Goal: Task Accomplishment & Management: Manage account settings

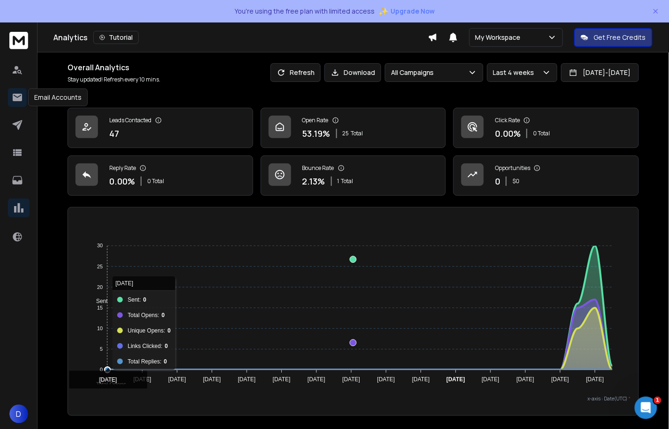
click at [15, 97] on icon at bounding box center [17, 97] width 9 height 7
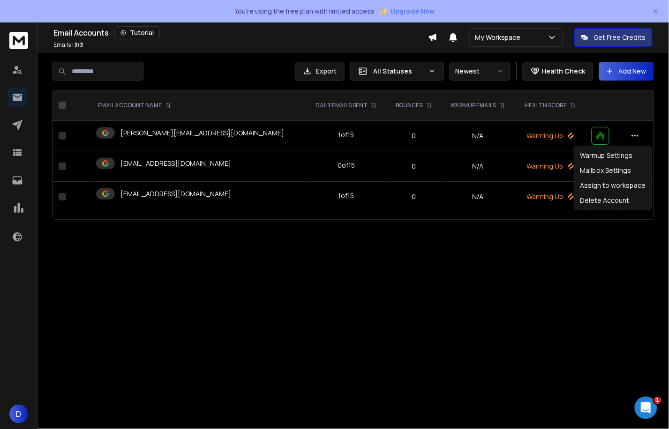
click at [634, 135] on icon at bounding box center [635, 136] width 8 height 8
click at [609, 157] on div "Warmup Settings" at bounding box center [612, 155] width 73 height 15
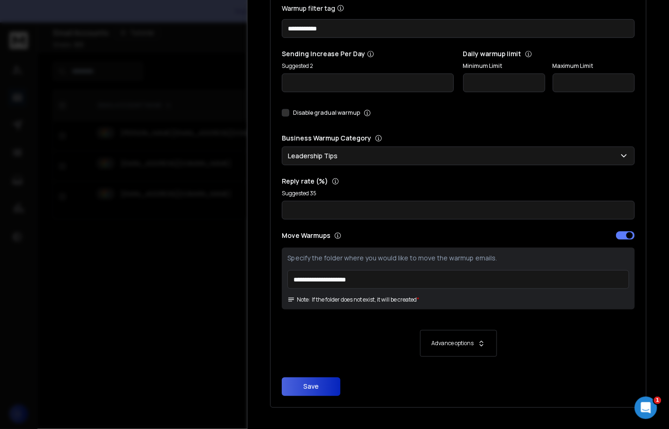
scroll to position [151, 0]
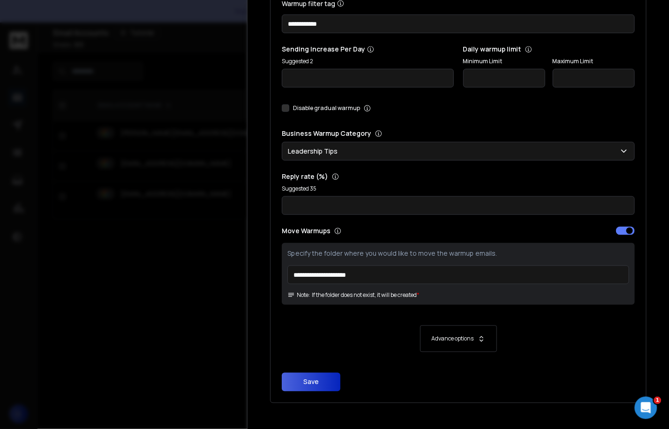
click at [449, 339] on p "Advance options" at bounding box center [452, 338] width 42 height 7
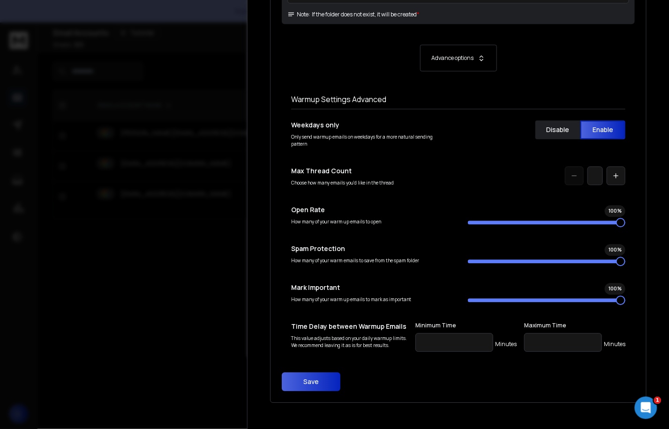
scroll to position [439, 0]
click at [336, 391] on button "Save" at bounding box center [311, 381] width 59 height 19
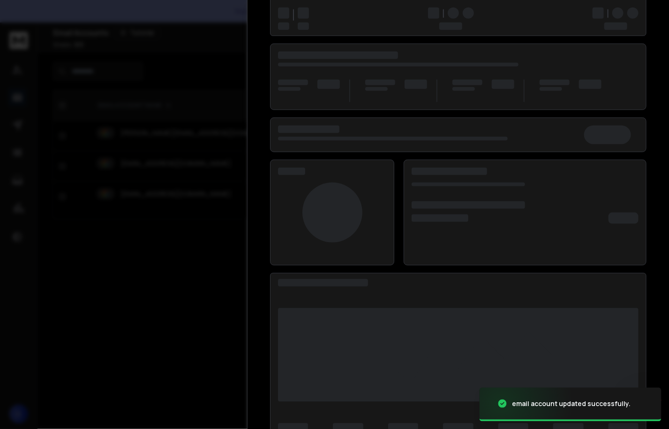
scroll to position [0, 0]
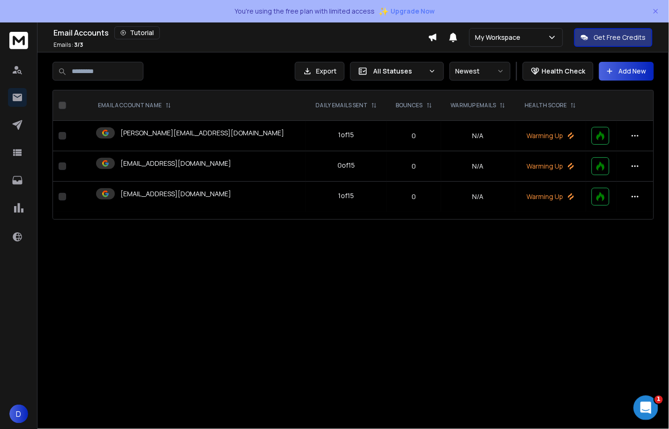
click at [648, 402] on icon "Open Intercom Messenger" at bounding box center [643, 406] width 15 height 15
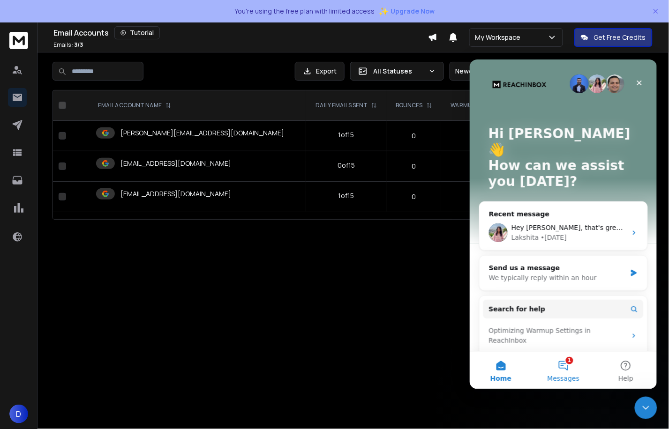
click at [569, 366] on button "1 Messages" at bounding box center [562, 369] width 62 height 37
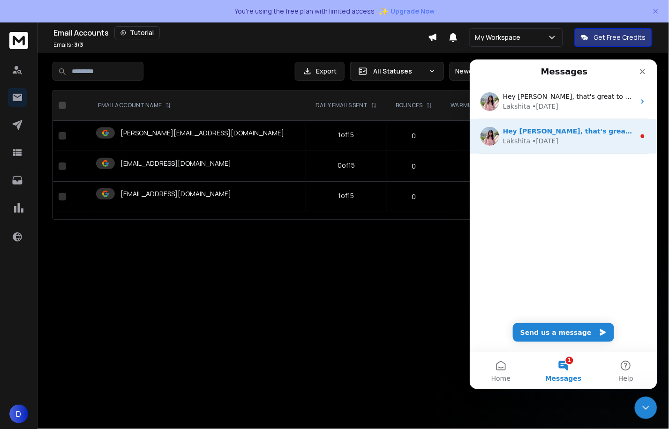
click at [579, 137] on div "Lakshita • 1d ago" at bounding box center [568, 141] width 132 height 10
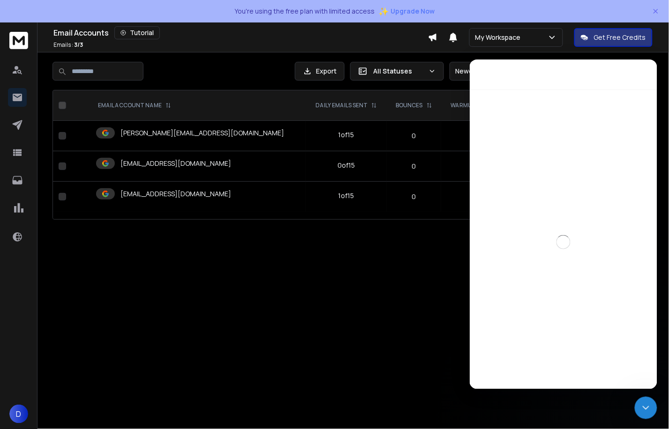
scroll to position [1, 0]
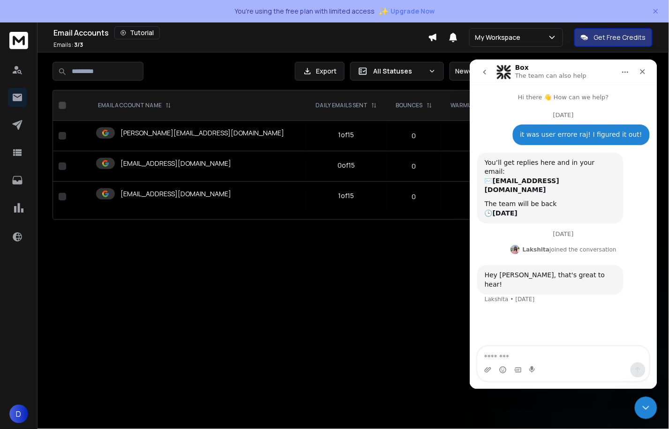
click at [548, 361] on textarea "Message…" at bounding box center [562, 354] width 171 height 16
type textarea "**********"
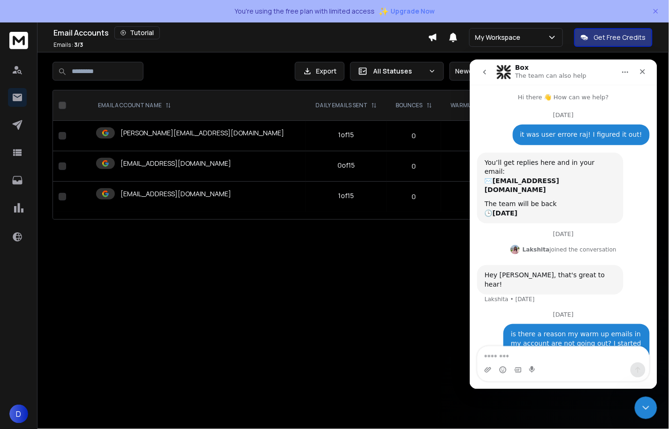
scroll to position [0, 0]
click at [446, 322] on div "You're using the free plan with limited access ✨ Upgrade Now ReferralStack Unlo…" at bounding box center [334, 214] width 669 height 429
click at [644, 414] on div "Close Intercom Messenger" at bounding box center [643, 406] width 22 height 22
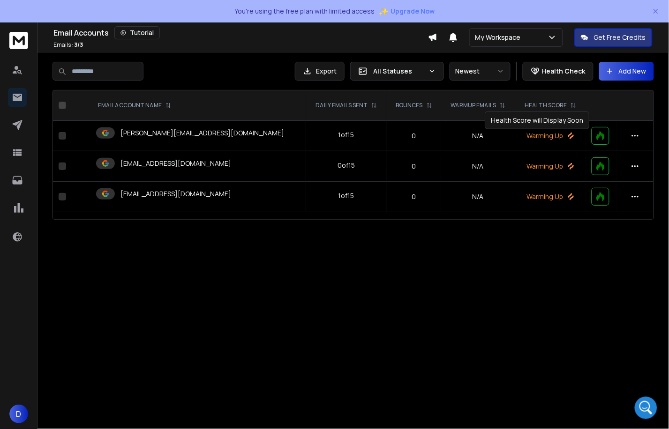
click at [550, 131] on p "Warming Up" at bounding box center [550, 135] width 59 height 9
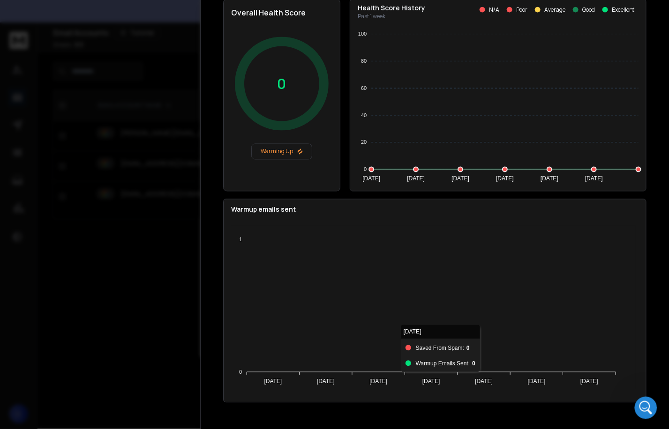
scroll to position [0, 0]
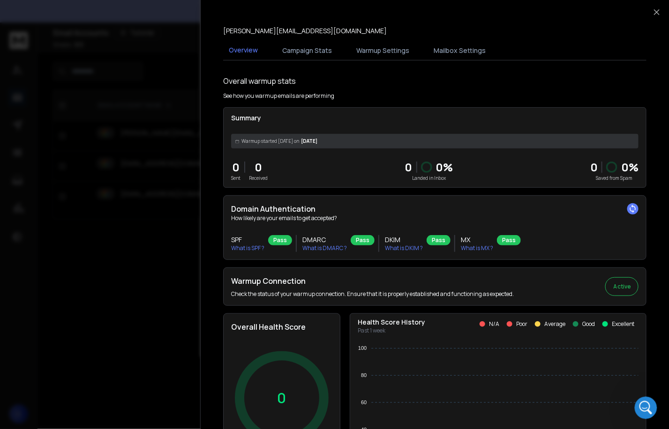
click at [301, 51] on button "Campaign Stats" at bounding box center [306, 50] width 61 height 21
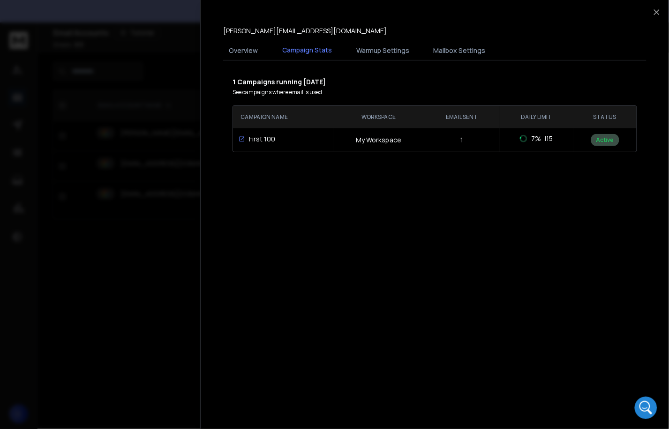
click at [382, 44] on button "Warmup Settings" at bounding box center [382, 50] width 64 height 21
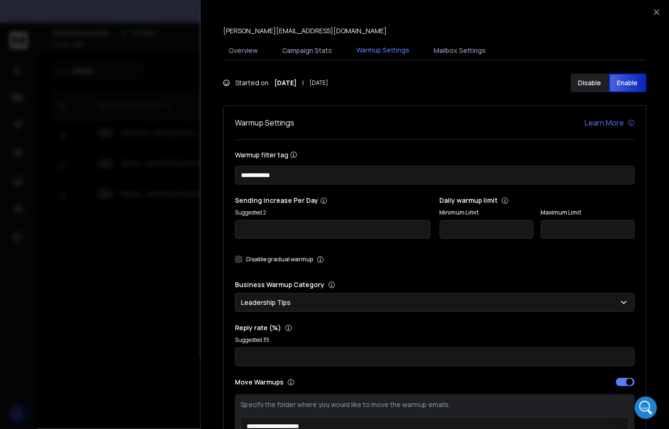
click at [471, 48] on button "Mailbox Settings" at bounding box center [459, 50] width 63 height 21
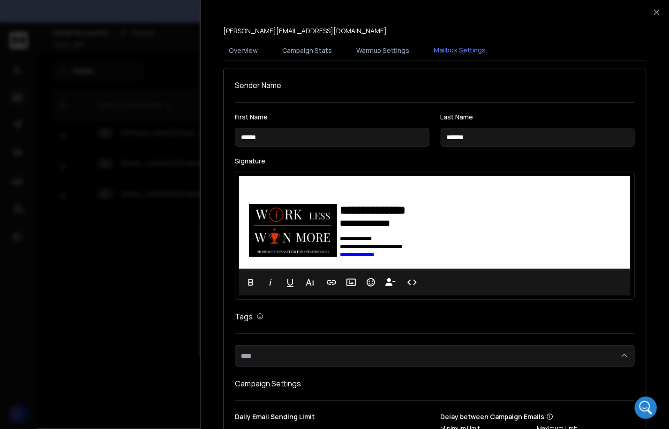
click at [242, 52] on button "Overview" at bounding box center [243, 50] width 40 height 21
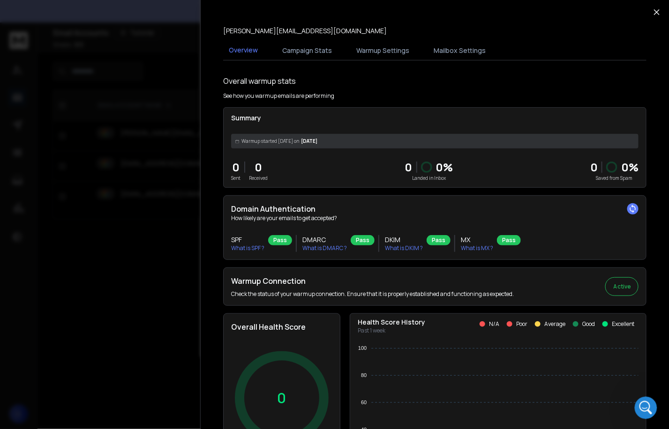
click at [652, 13] on icon "button" at bounding box center [656, 11] width 9 height 9
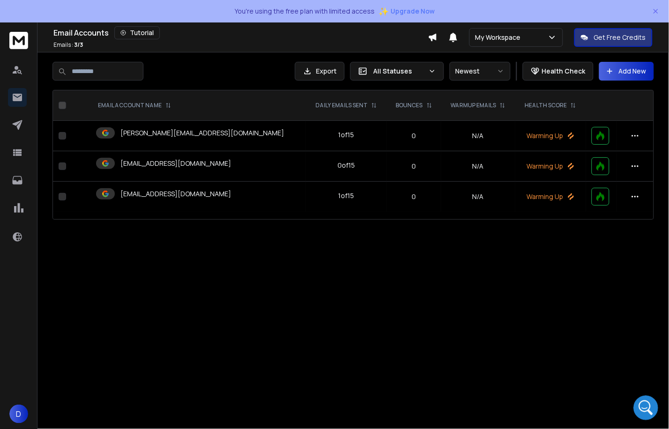
click at [645, 408] on icon "Open Intercom Messenger" at bounding box center [643, 406] width 15 height 15
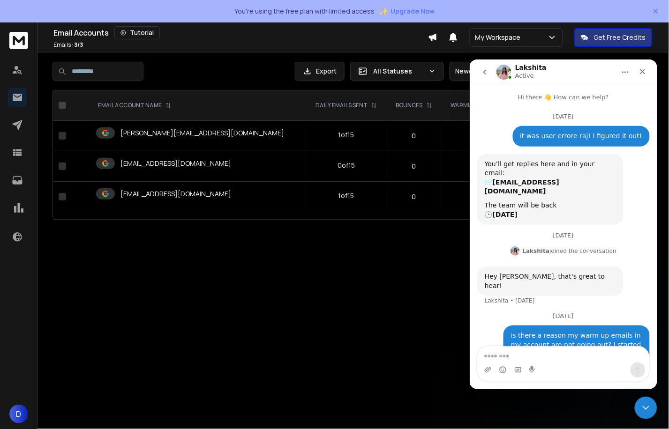
scroll to position [0, 0]
click at [646, 409] on icon "Close Intercom Messenger" at bounding box center [643, 406] width 11 height 11
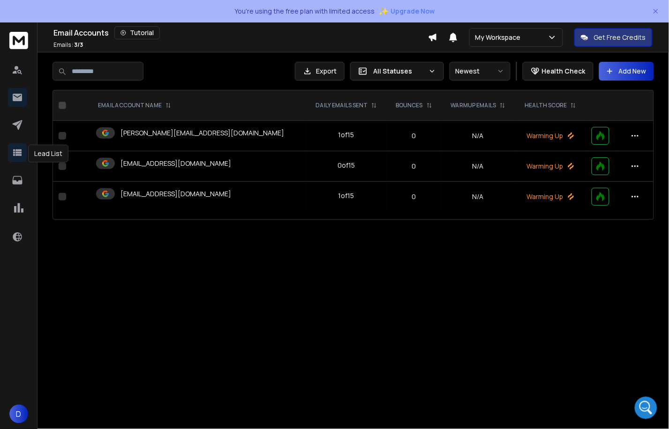
click at [18, 153] on icon at bounding box center [17, 152] width 8 height 7
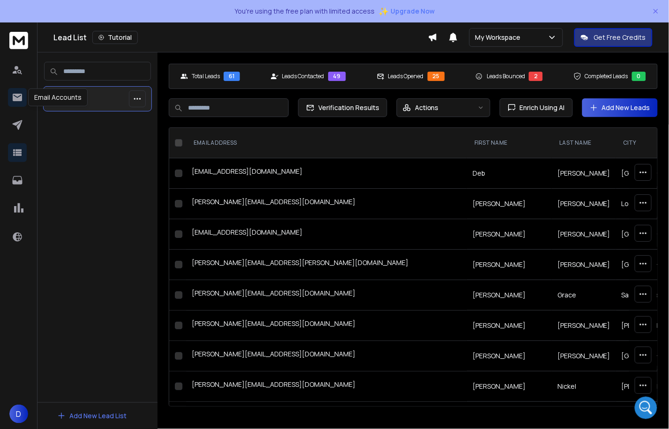
click at [15, 98] on icon at bounding box center [17, 97] width 9 height 7
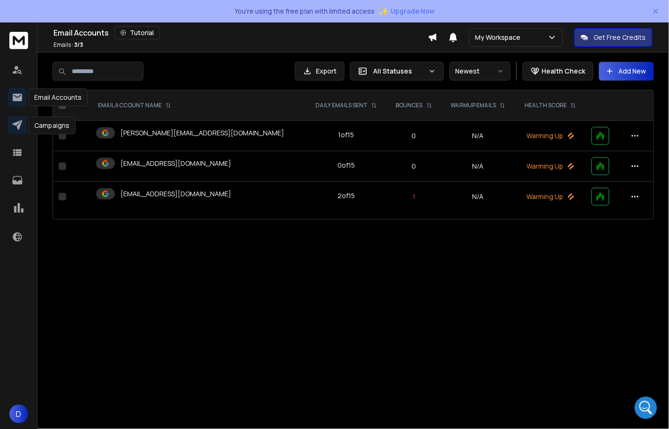
click at [19, 126] on icon at bounding box center [17, 125] width 10 height 10
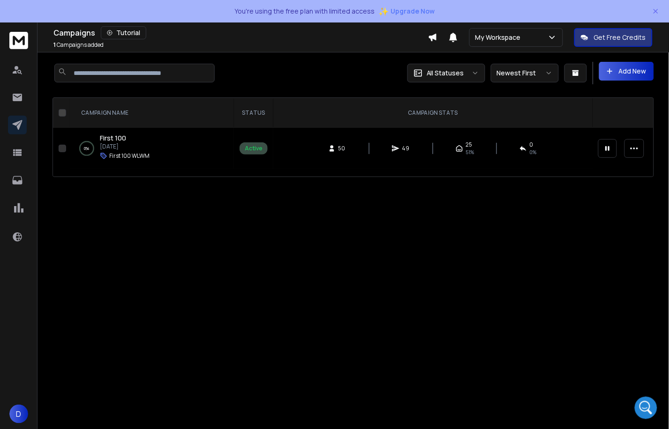
click at [153, 146] on div "0 % First 100 2 days ago First 100 WLWM" at bounding box center [151, 149] width 145 height 30
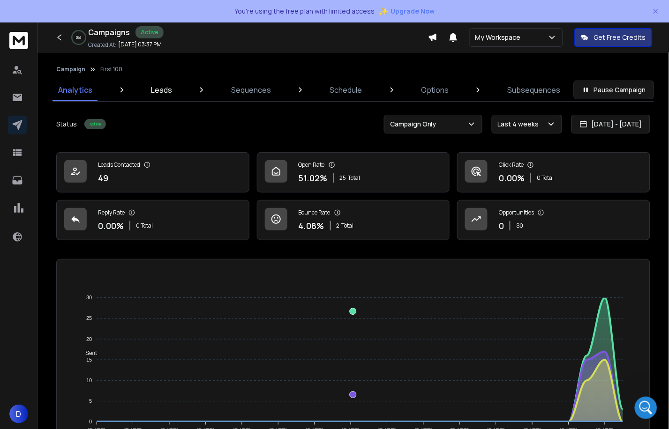
click at [162, 87] on p "Leads" at bounding box center [161, 89] width 21 height 11
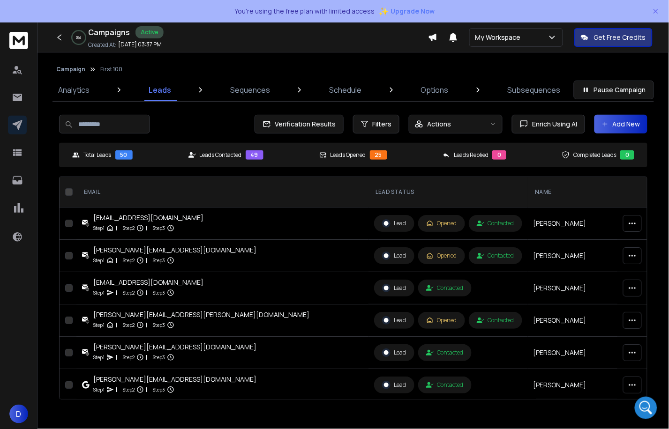
click at [639, 123] on button "Add New" at bounding box center [620, 124] width 53 height 19
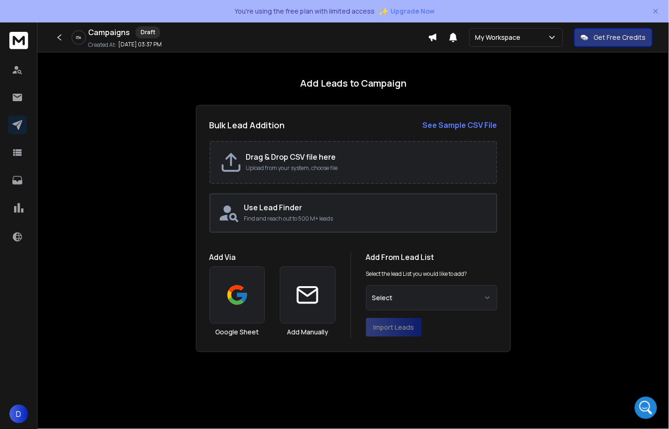
click at [555, 262] on div "Add Leads to Campaign Bulk Lead Addition See Sample CSV File Drag & Drop CSV fi…" at bounding box center [353, 214] width 480 height 275
click at [564, 175] on div "Add Leads to Campaign Bulk Lead Addition See Sample CSV File Drag & Drop CSV fi…" at bounding box center [353, 214] width 480 height 275
click at [56, 34] on icon at bounding box center [59, 37] width 8 height 8
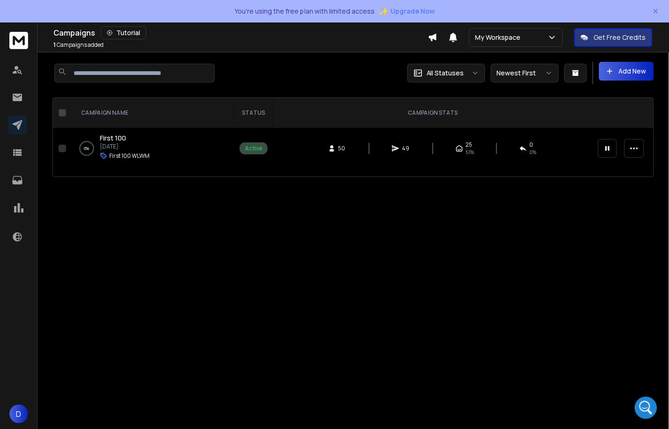
click at [130, 141] on h1 "First 100" at bounding box center [125, 138] width 50 height 9
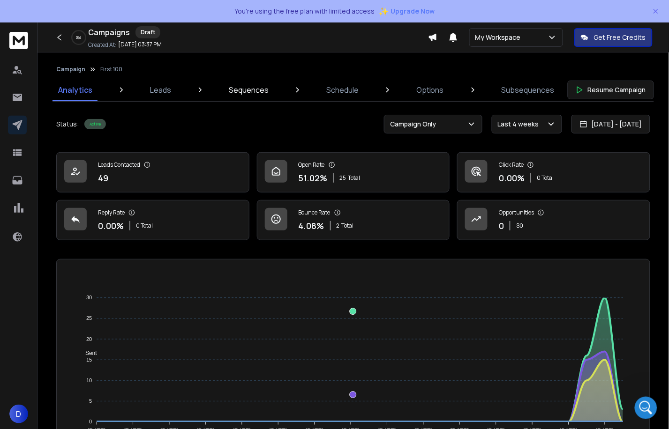
click at [243, 89] on p "Sequences" at bounding box center [249, 89] width 40 height 11
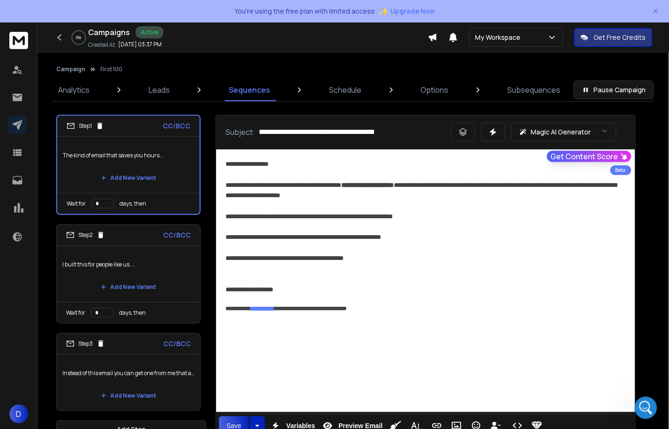
click at [312, 290] on div "**********" at bounding box center [425, 289] width 400 height 10
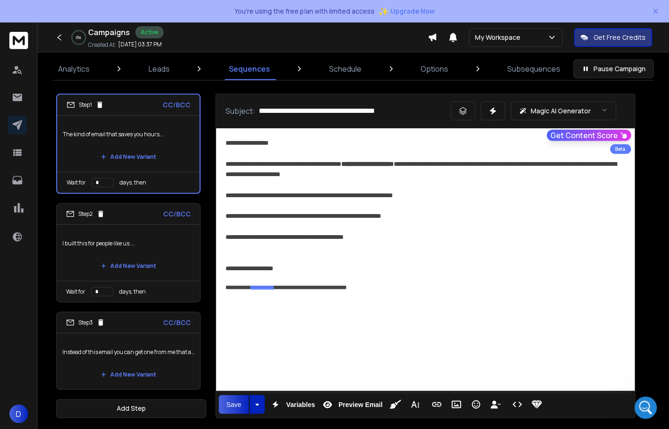
scroll to position [22, 0]
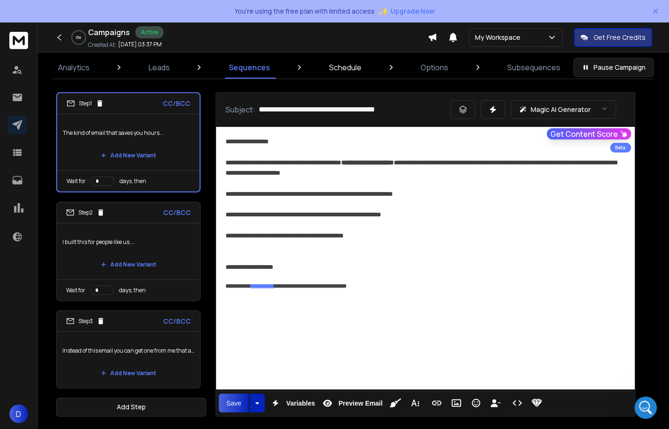
click at [346, 67] on p "Schedule" at bounding box center [345, 67] width 32 height 11
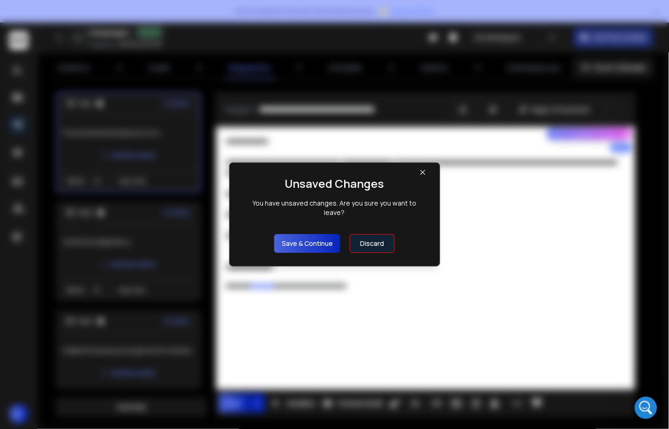
click at [313, 240] on button "Save & Continue" at bounding box center [307, 243] width 66 height 19
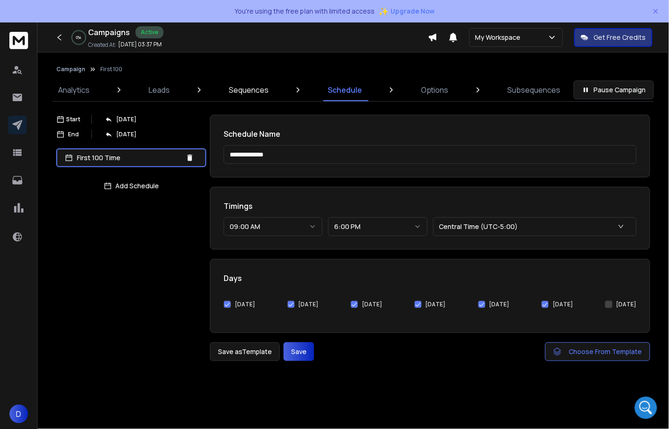
click at [251, 87] on p "Sequences" at bounding box center [249, 89] width 40 height 11
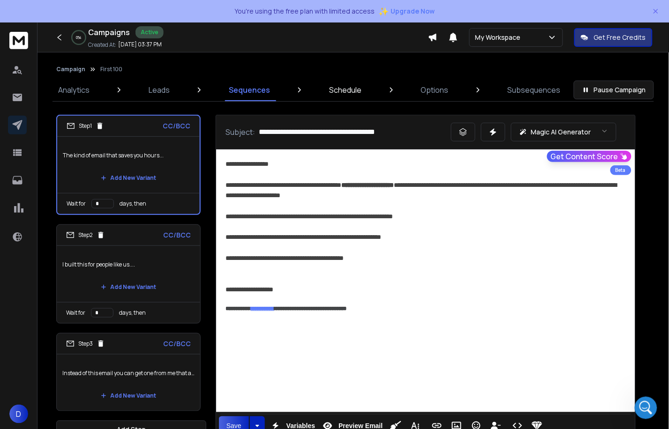
click at [341, 87] on p "Schedule" at bounding box center [345, 89] width 32 height 11
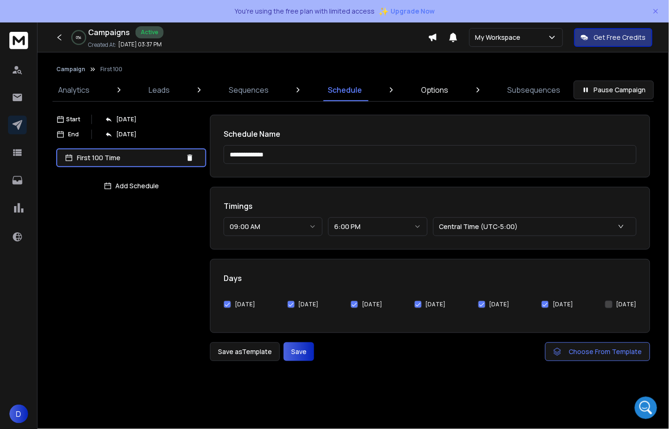
click at [437, 86] on p "Options" at bounding box center [435, 89] width 28 height 11
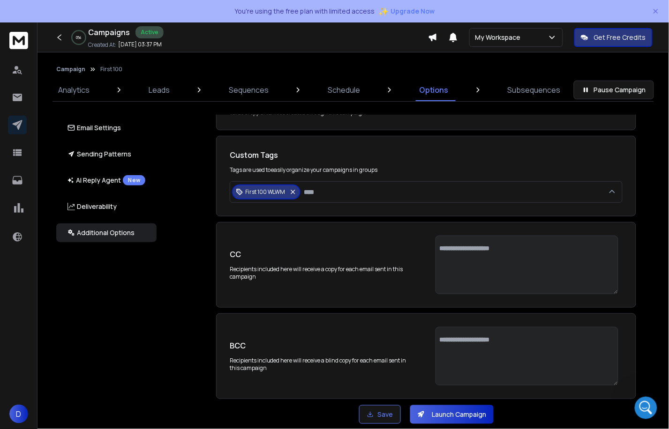
scroll to position [1678, 0]
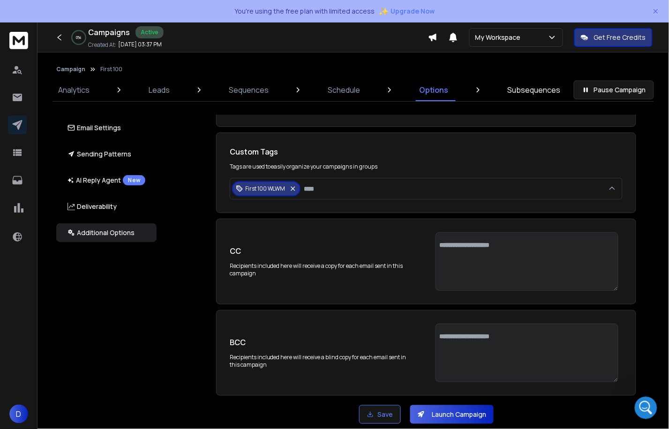
click at [545, 87] on p "Subsequences" at bounding box center [533, 89] width 53 height 11
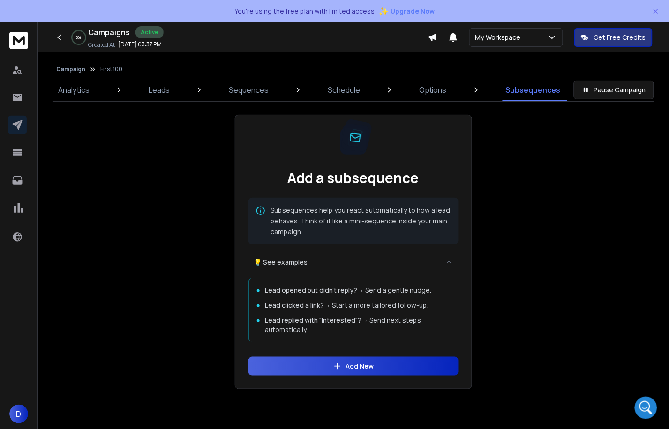
click at [523, 197] on div "Add a subsequence Subsequences help you react automatically to how a lead behav…" at bounding box center [353, 252] width 594 height 275
click at [72, 88] on p "Analytics" at bounding box center [73, 89] width 31 height 11
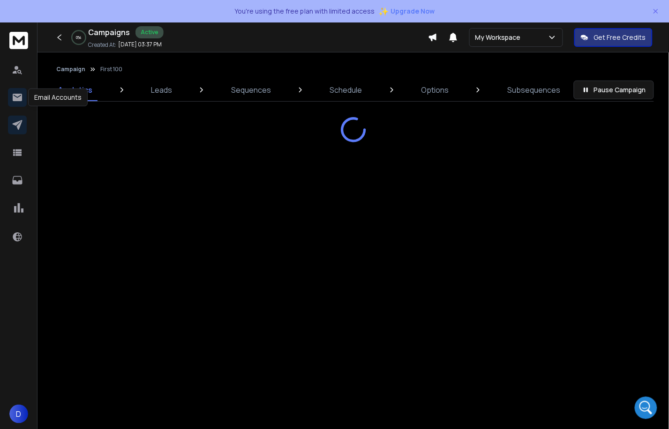
click at [22, 100] on icon at bounding box center [17, 97] width 11 height 11
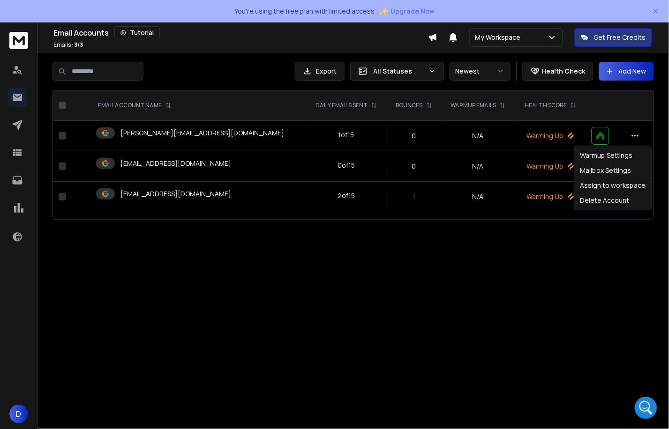
click at [631, 134] on icon at bounding box center [635, 136] width 8 height 8
click at [608, 155] on div "Warmup Settings" at bounding box center [612, 155] width 73 height 15
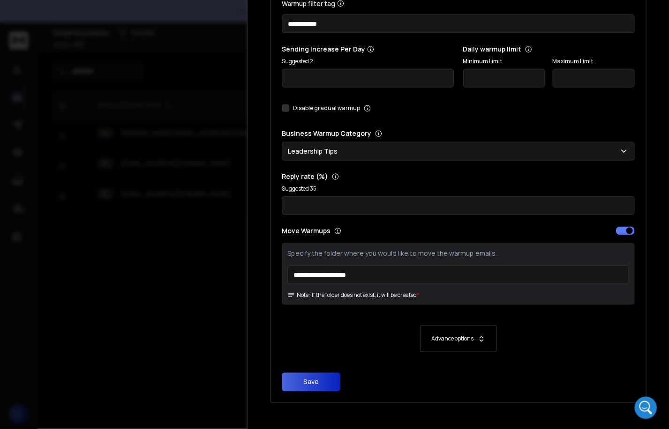
scroll to position [151, 0]
click at [195, 203] on div at bounding box center [334, 214] width 669 height 429
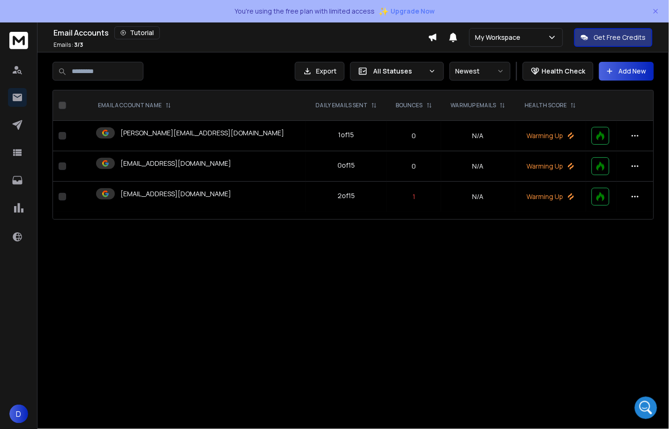
click at [631, 134] on icon at bounding box center [635, 136] width 8 height 8
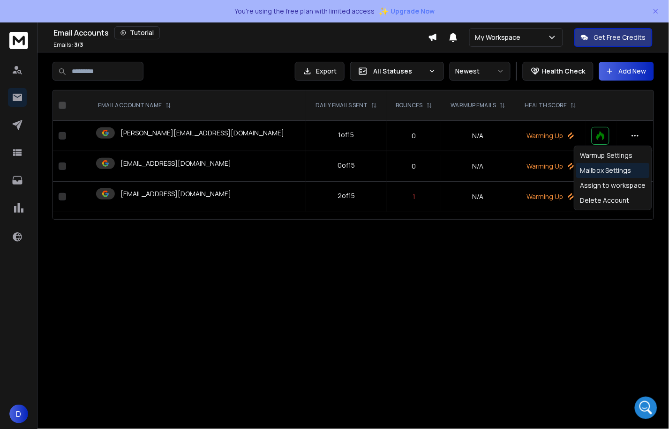
click at [599, 171] on div "Mailbox Settings" at bounding box center [612, 170] width 73 height 15
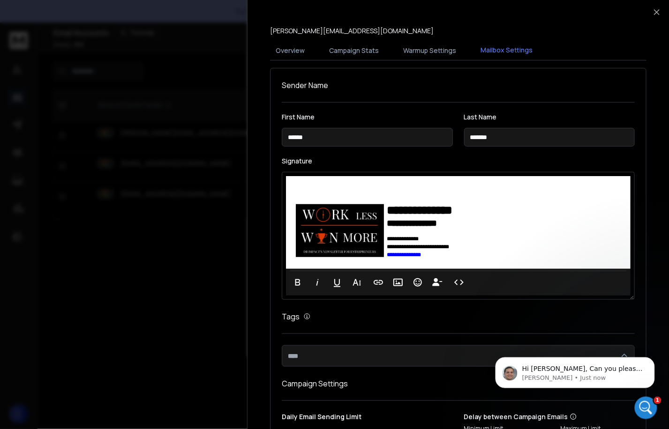
scroll to position [91, 0]
drag, startPoint x: 428, startPoint y: 240, endPoint x: 387, endPoint y: 239, distance: 40.3
click at [387, 239] on div "**********" at bounding box center [458, 239] width 326 height 8
click at [221, 209] on div at bounding box center [334, 214] width 669 height 429
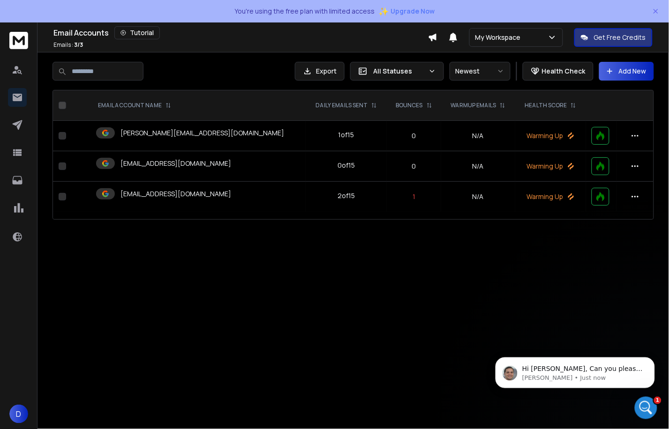
click at [631, 165] on icon at bounding box center [635, 166] width 8 height 8
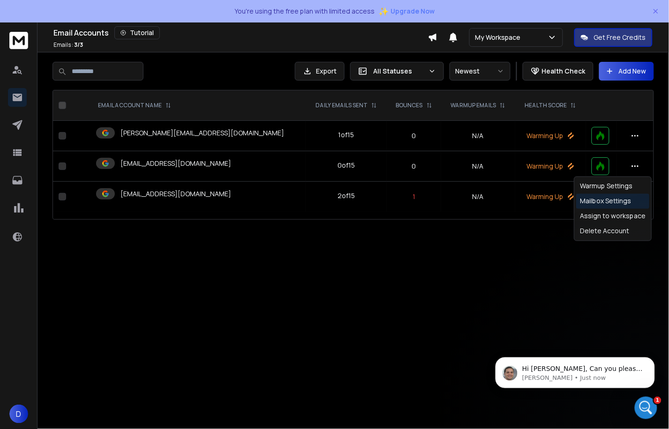
click at [610, 202] on div "Mailbox Settings" at bounding box center [612, 201] width 73 height 15
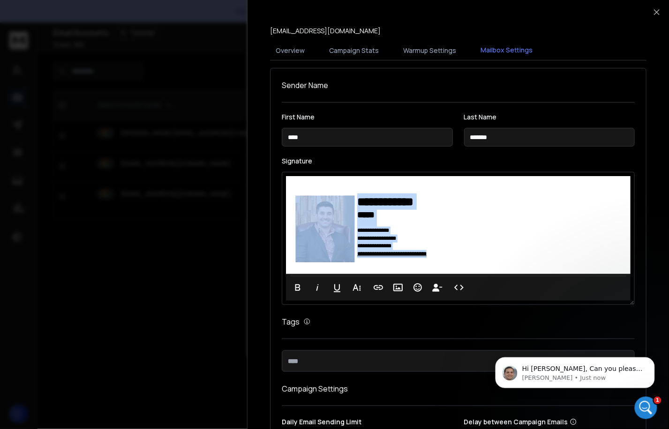
drag, startPoint x: 396, startPoint y: 267, endPoint x: 298, endPoint y: 195, distance: 121.0
click at [298, 195] on div "**********" at bounding box center [458, 225] width 344 height 98
copy div "**********"
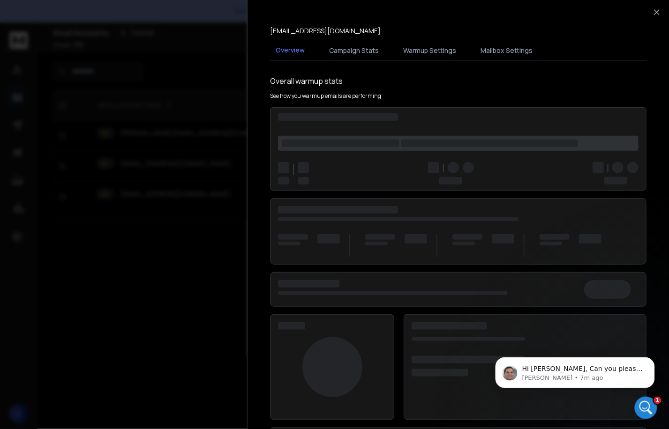
click at [193, 264] on div at bounding box center [334, 214] width 669 height 429
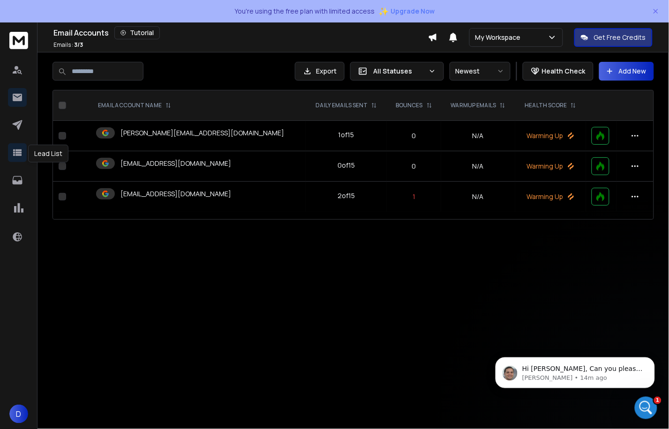
click at [17, 151] on icon at bounding box center [17, 152] width 8 height 7
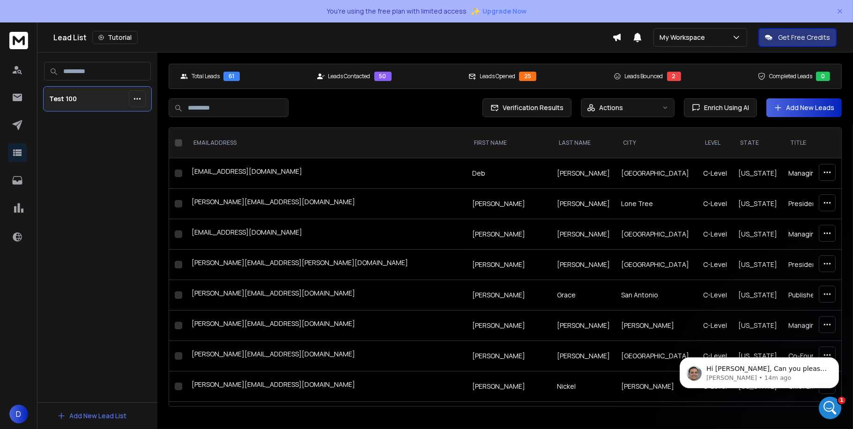
click at [652, 75] on p "Leads Bounced" at bounding box center [644, 76] width 38 height 7
click at [668, 76] on div "2" at bounding box center [674, 76] width 14 height 9
click at [668, 109] on button "Actions" at bounding box center [628, 107] width 94 height 19
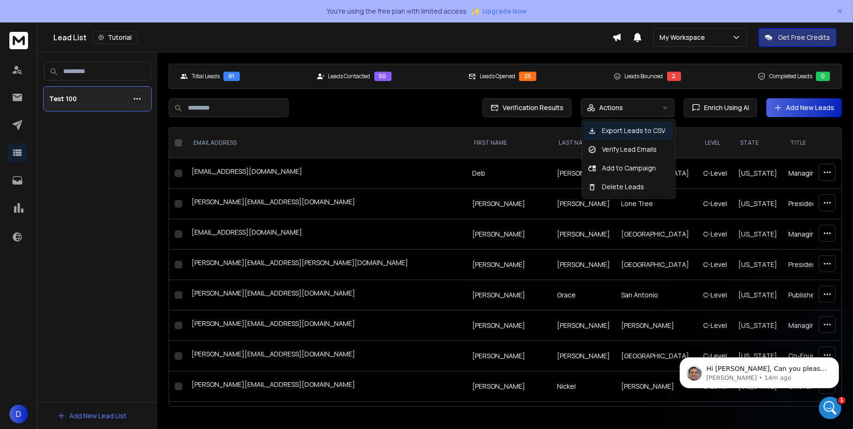
click at [324, 122] on div "Total Leads 61 Leads Contacted 50 Leads Opened 25 Leads Bounced 2 Completed Lea…" at bounding box center [505, 88] width 696 height 72
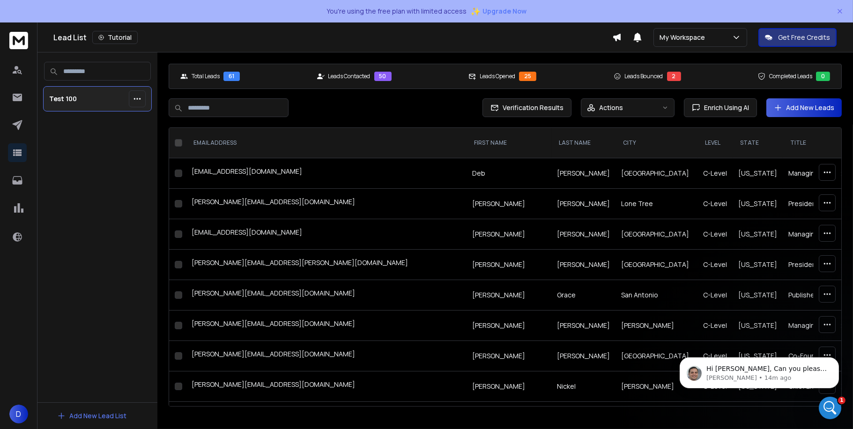
click at [661, 75] on p "Leads Bounced" at bounding box center [644, 76] width 38 height 7
click at [668, 36] on div "My Workspace" at bounding box center [701, 37] width 82 height 9
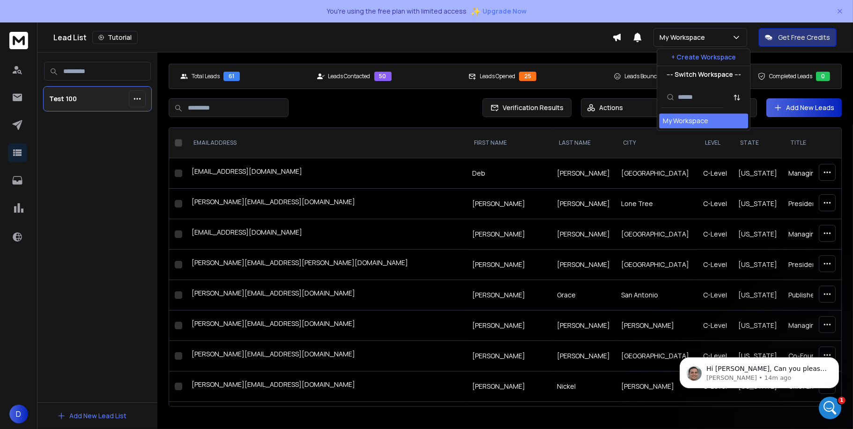
click at [581, 63] on div "Total Leads 61 Leads Contacted 50 Leads Opened 25 Leads Bounced 2 Completed Lea…" at bounding box center [505, 88] width 696 height 72
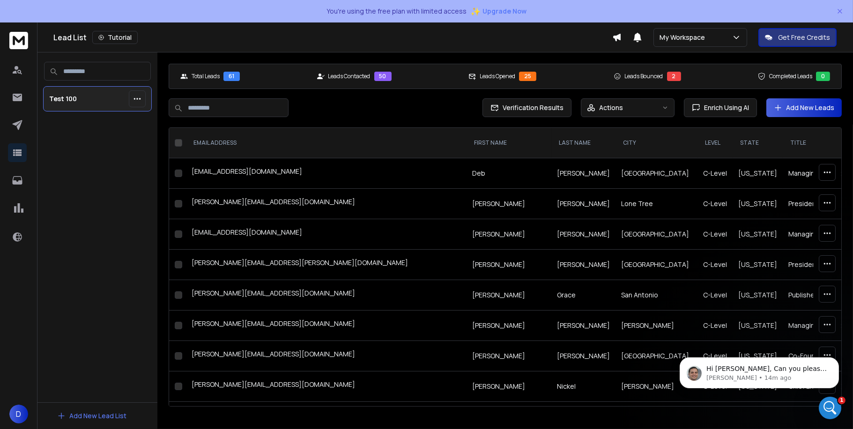
click at [505, 81] on div "Leads Opened 25" at bounding box center [503, 76] width 68 height 9
click at [229, 74] on div "61" at bounding box center [231, 76] width 16 height 9
click at [361, 74] on p "Leads Contacted" at bounding box center [349, 76] width 42 height 7
click at [384, 76] on div "50" at bounding box center [382, 76] width 17 height 9
click at [533, 77] on div "25" at bounding box center [527, 76] width 17 height 9
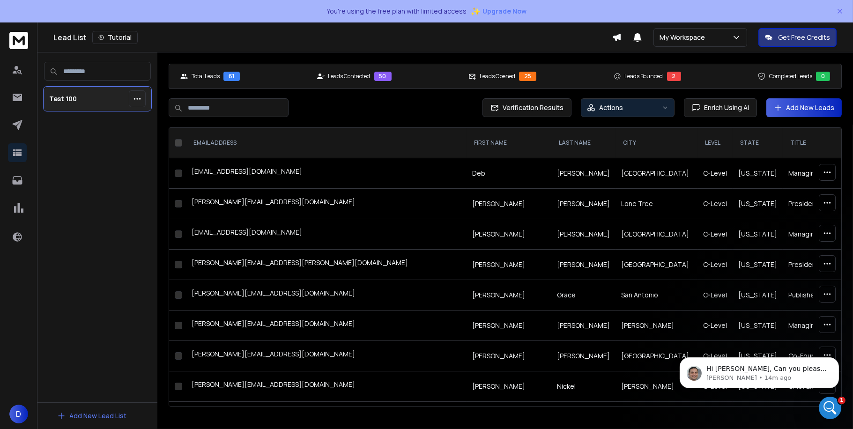
click at [665, 106] on icon "button" at bounding box center [665, 107] width 7 height 7
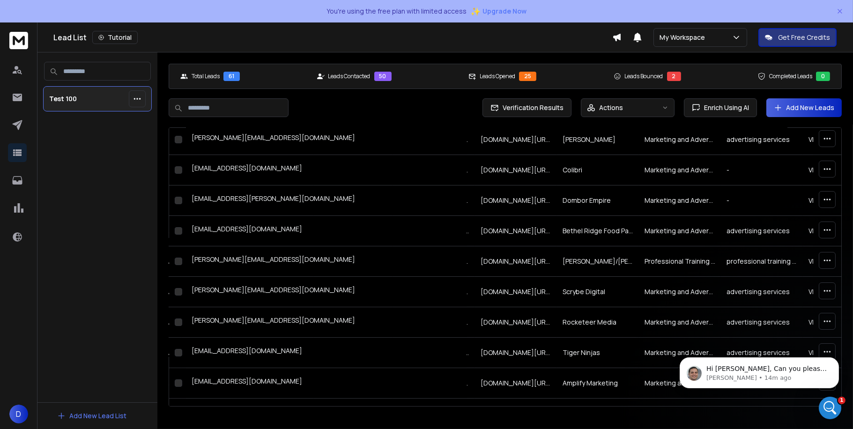
scroll to position [0, 572]
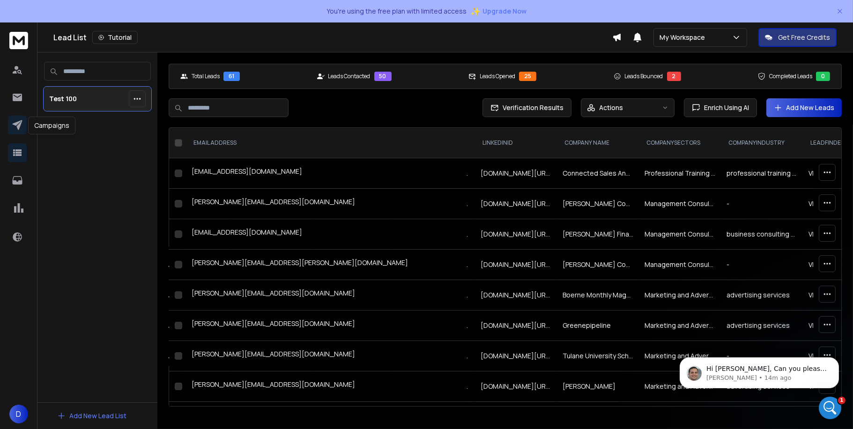
click at [20, 126] on icon at bounding box center [17, 124] width 11 height 11
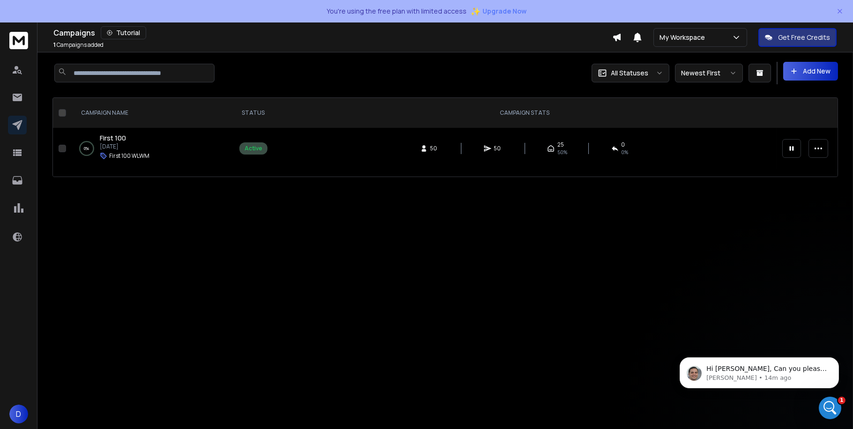
click at [157, 148] on div "0 % First 100 2 days ago First 100 WLWM" at bounding box center [151, 149] width 145 height 30
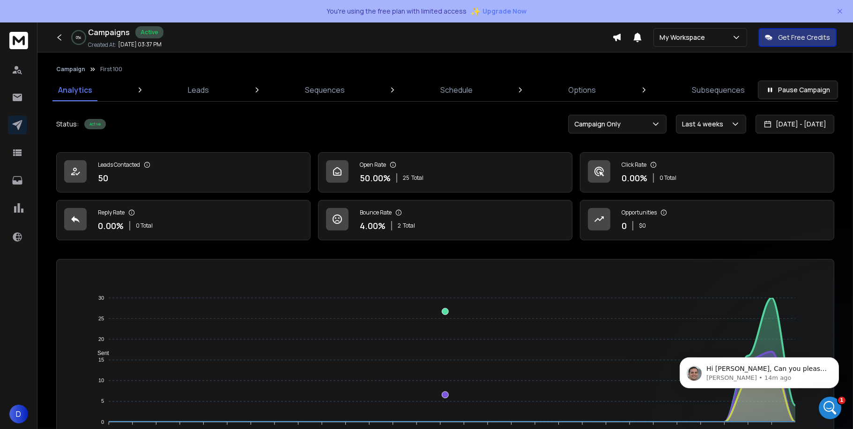
click at [418, 223] on link "Bounce Rate 4.00 % 2 Total" at bounding box center [445, 220] width 254 height 40
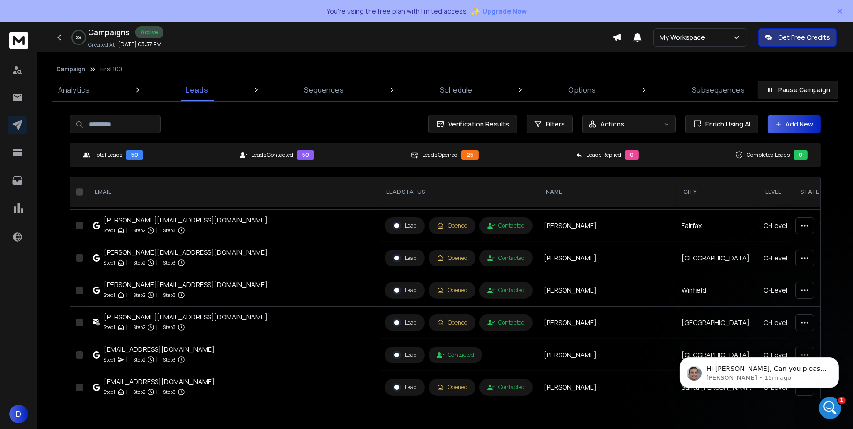
scroll to position [843, 0]
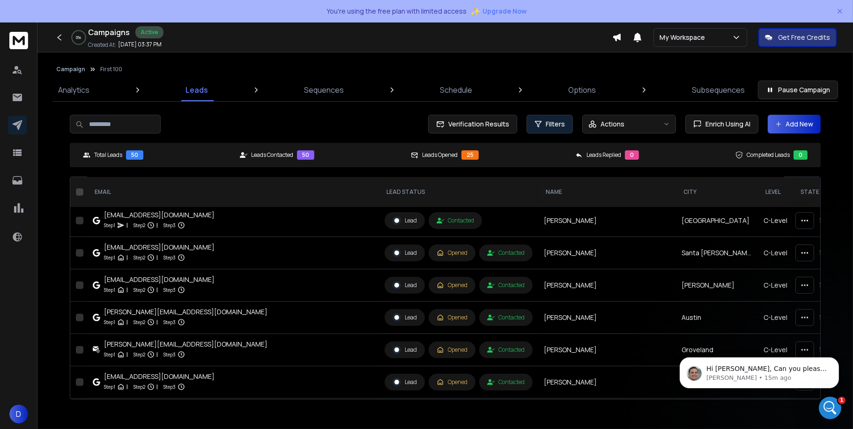
click at [560, 125] on span "Filters" at bounding box center [555, 123] width 19 height 9
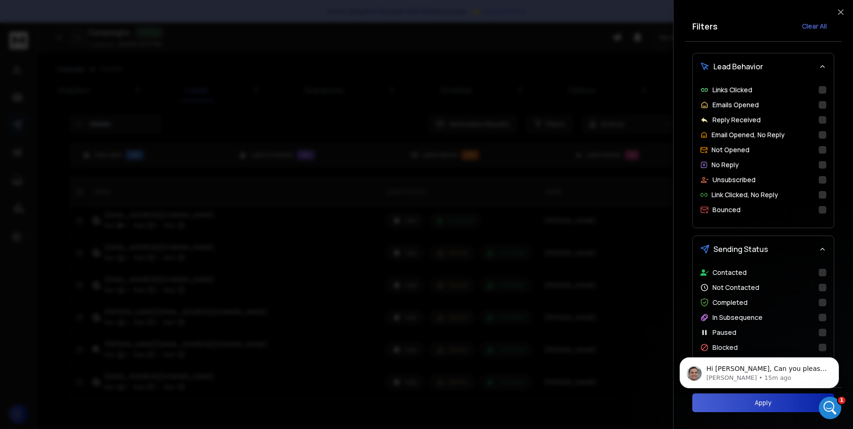
click at [668, 209] on button "Bounced" at bounding box center [822, 209] width 7 height 7
click at [668, 402] on html "Hi Drew, Can you please share the workspace where you’re facing this issue? Tha…" at bounding box center [758, 370] width 187 height 66
click at [668, 406] on button "Apply" at bounding box center [763, 403] width 142 height 19
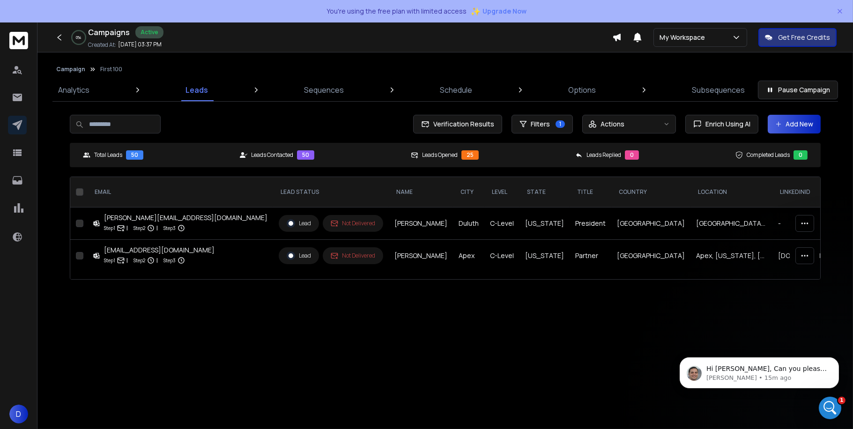
click at [80, 223] on button "button" at bounding box center [79, 223] width 7 height 7
click at [81, 255] on button "button" at bounding box center [79, 255] width 7 height 7
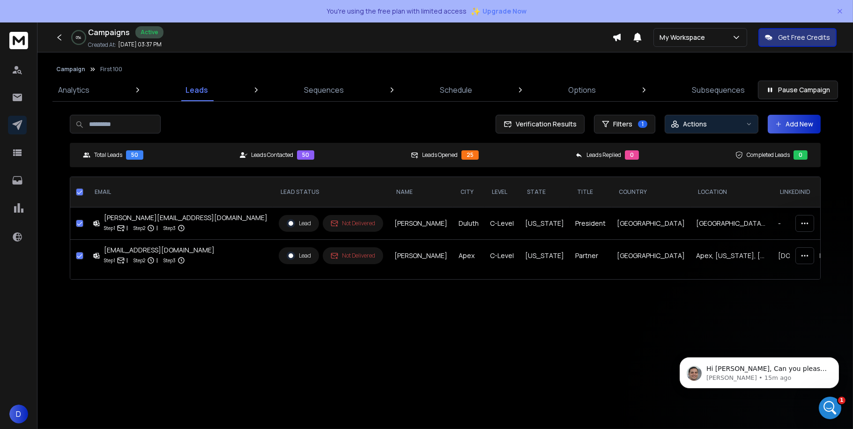
click at [668, 125] on div "Actions" at bounding box center [706, 123] width 71 height 9
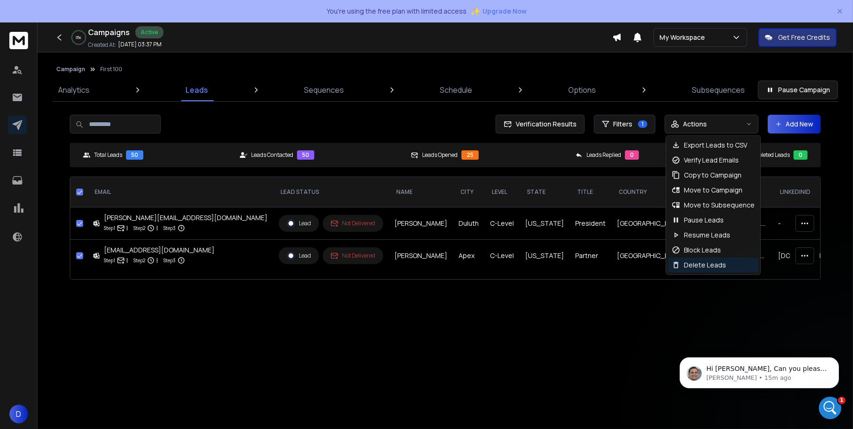
click at [668, 266] on p "Delete Leads" at bounding box center [705, 264] width 42 height 9
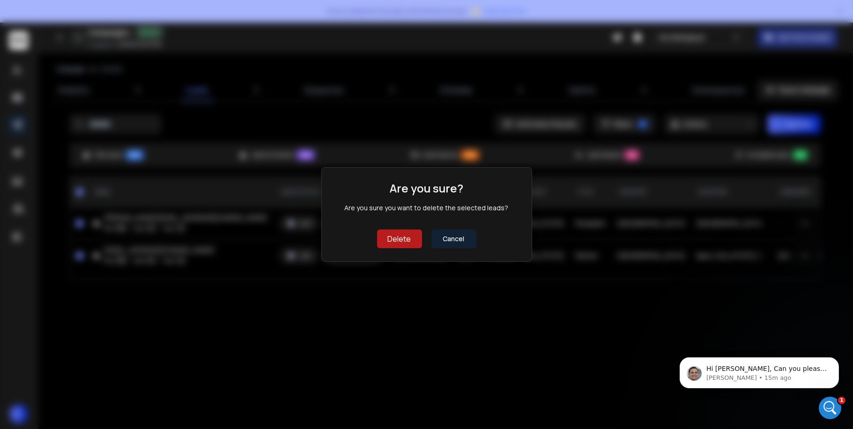
click at [402, 241] on button "Delete" at bounding box center [399, 239] width 45 height 19
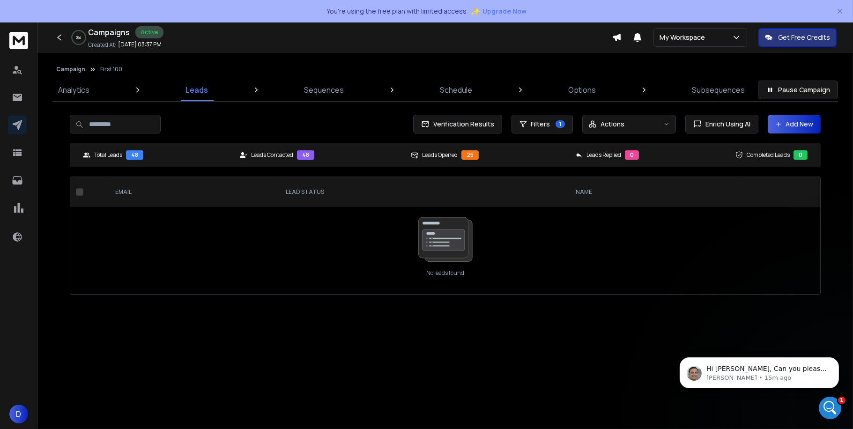
click at [668, 125] on button "Add New" at bounding box center [794, 124] width 53 height 19
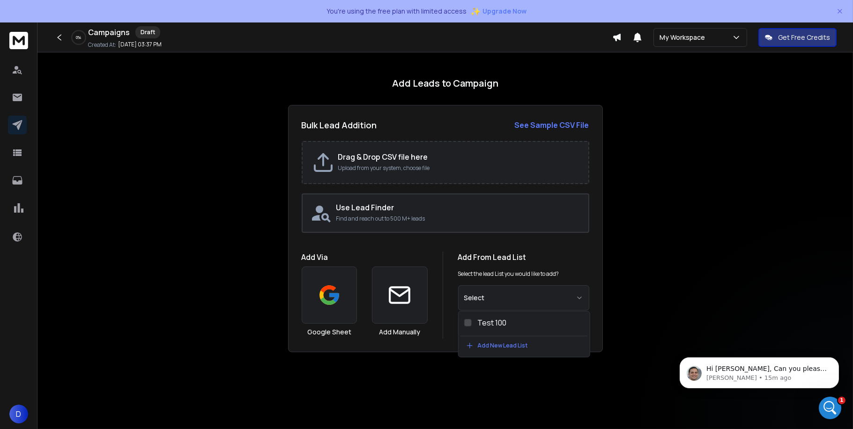
click at [525, 301] on button "Select" at bounding box center [523, 297] width 131 height 25
click at [505, 328] on div "Test 100" at bounding box center [491, 322] width 29 height 11
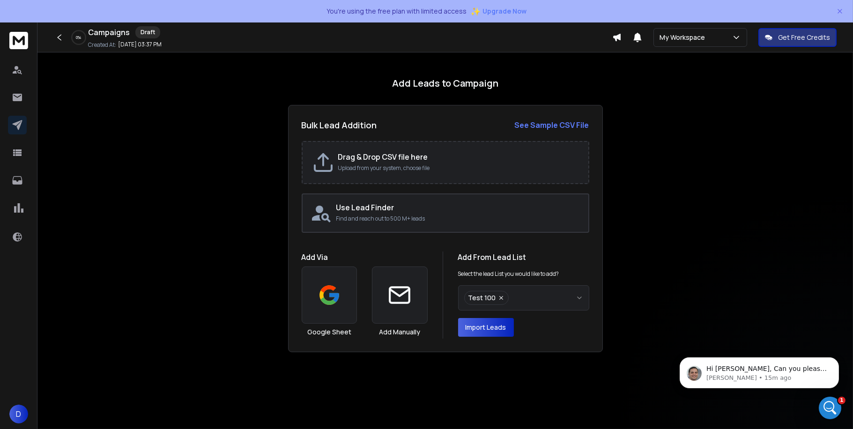
click at [536, 243] on div "Bulk Lead Addition See Sample CSV File Drag & Drop CSV file here Upload from yo…" at bounding box center [446, 229] width 288 height 220
click at [492, 321] on button "Import Leads" at bounding box center [486, 327] width 56 height 19
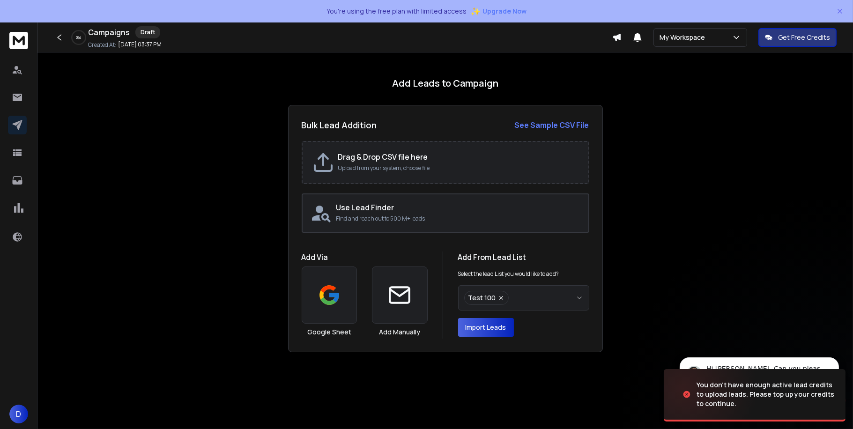
click at [660, 191] on div "Add Leads to Campaign Bulk Lead Addition See Sample CSV File Drag & Drop CSV fi…" at bounding box center [446, 214] width 480 height 275
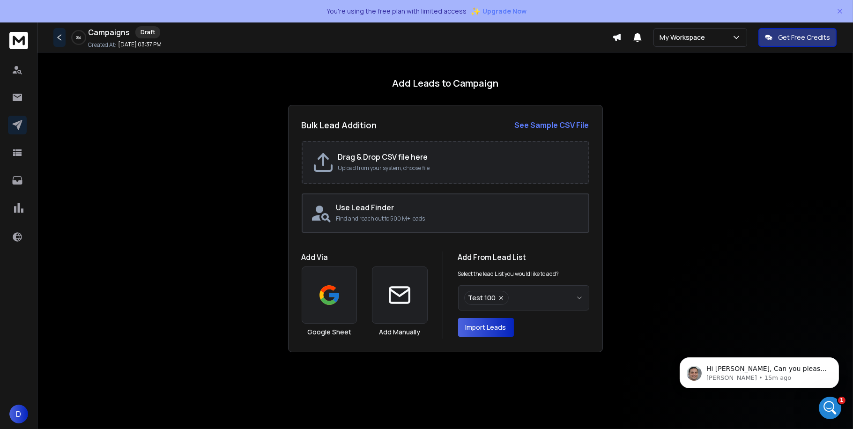
click at [60, 37] on icon at bounding box center [59, 37] width 8 height 8
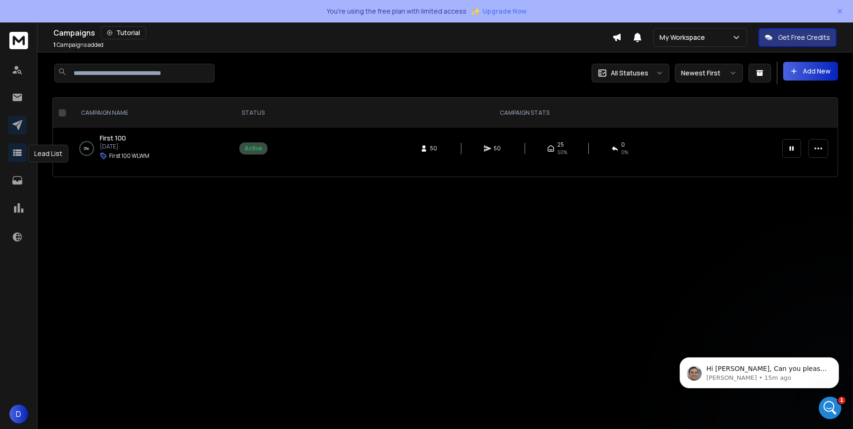
click at [18, 152] on icon at bounding box center [17, 152] width 8 height 7
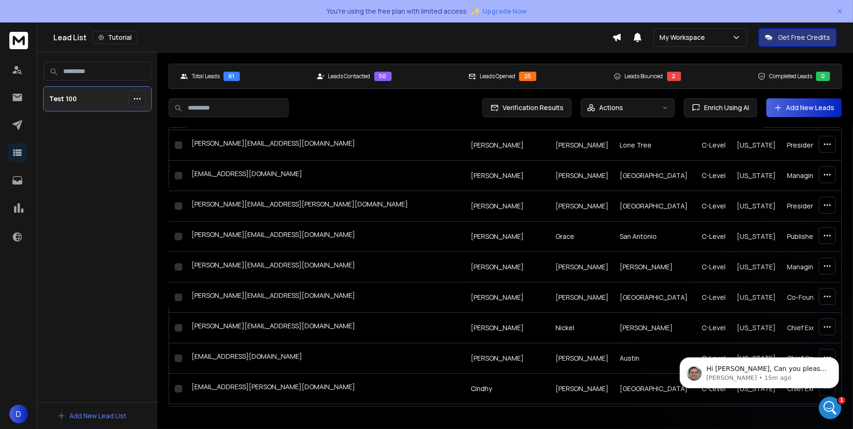
scroll to position [0, 1]
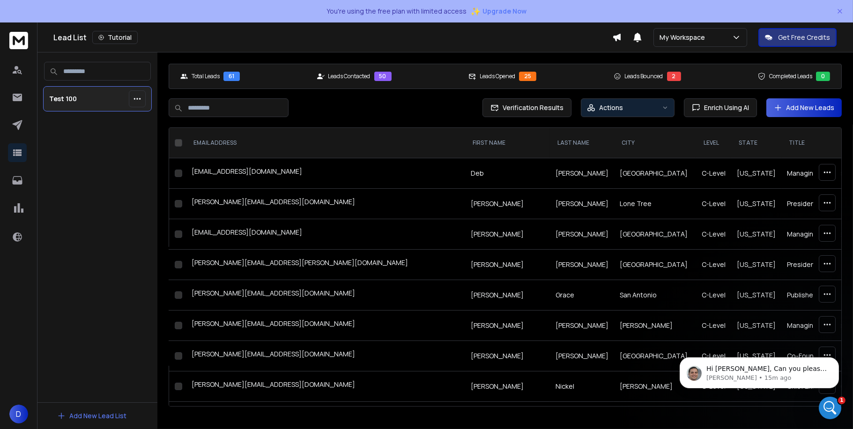
click at [664, 109] on icon "button" at bounding box center [665, 107] width 7 height 7
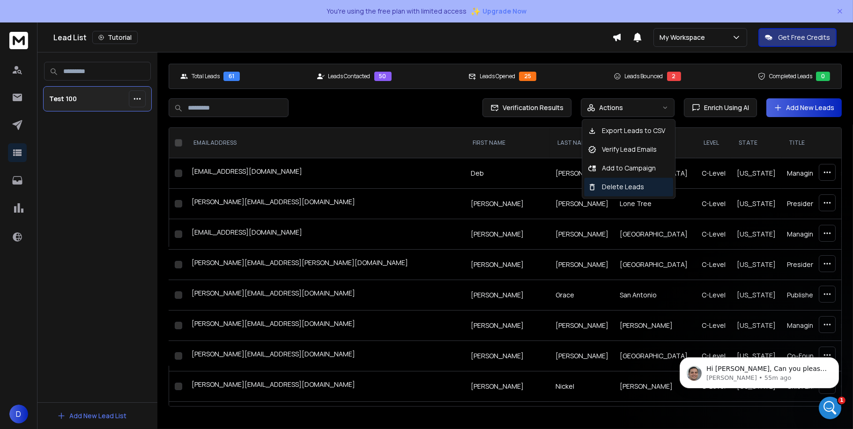
scroll to position [91, 0]
